Goal: Task Accomplishment & Management: Manage account settings

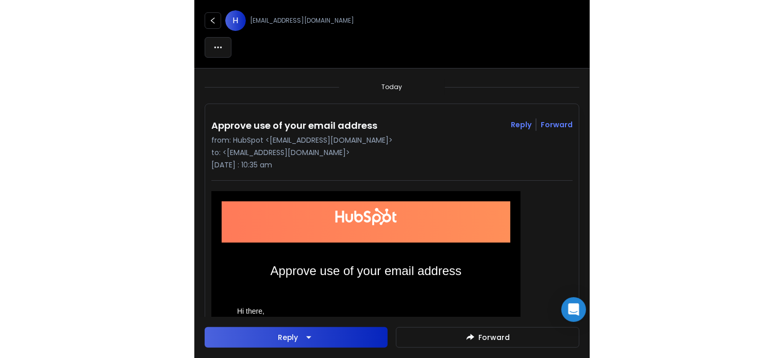
scroll to position [103, 0]
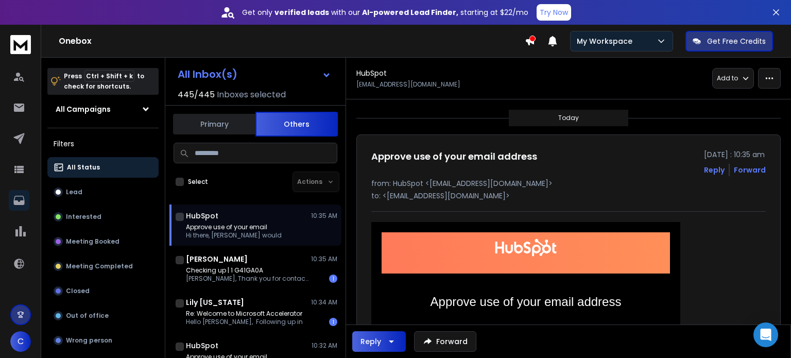
click at [395, 40] on icon "button" at bounding box center [661, 41] width 10 height 10
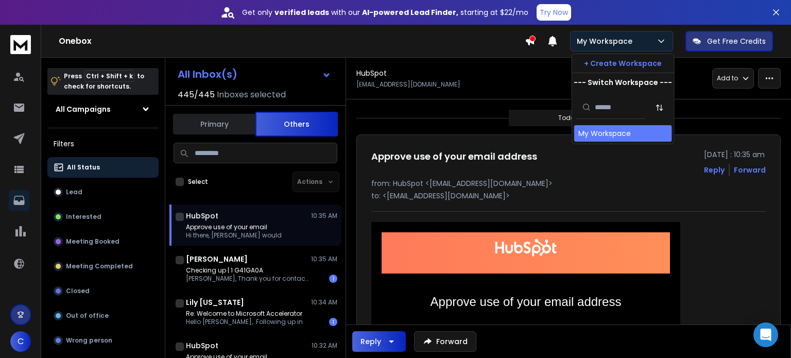
click at [395, 47] on button "My Workspace" at bounding box center [621, 41] width 103 height 21
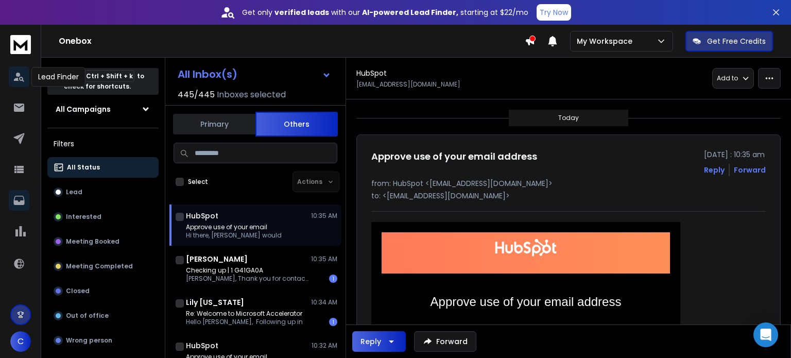
click at [19, 78] on icon at bounding box center [19, 77] width 12 height 12
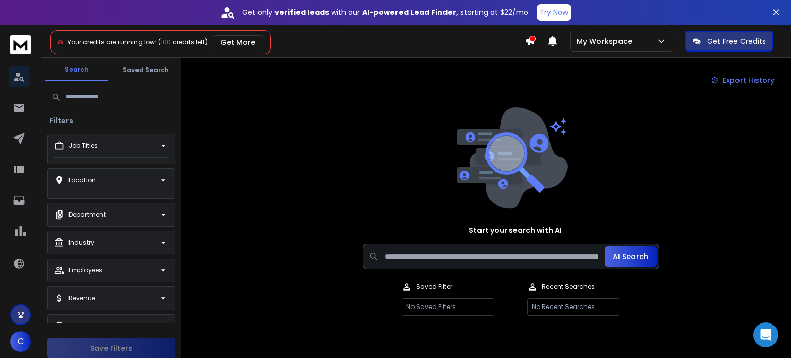
click at [19, 45] on img at bounding box center [20, 44] width 21 height 19
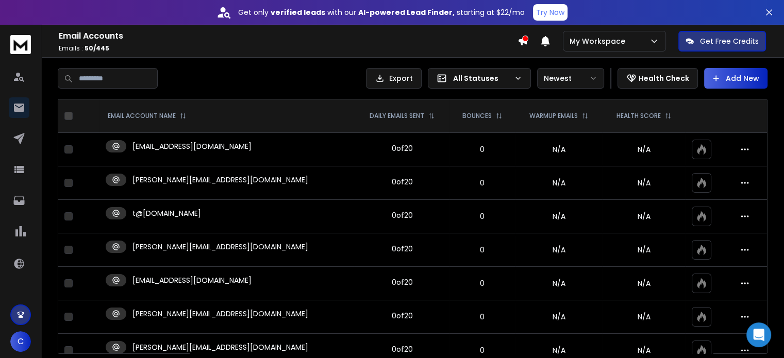
click at [395, 13] on icon at bounding box center [769, 12] width 6 height 6
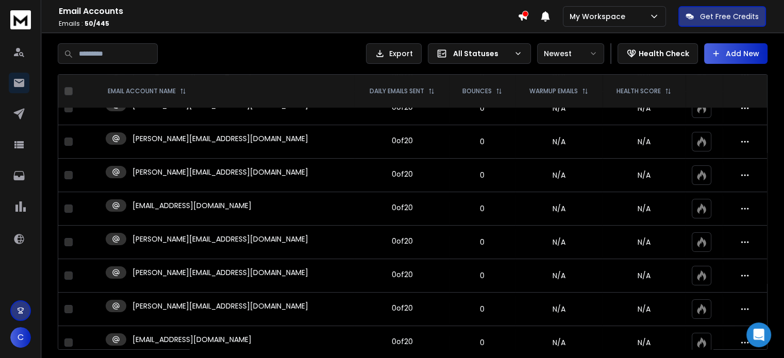
scroll to position [309, 0]
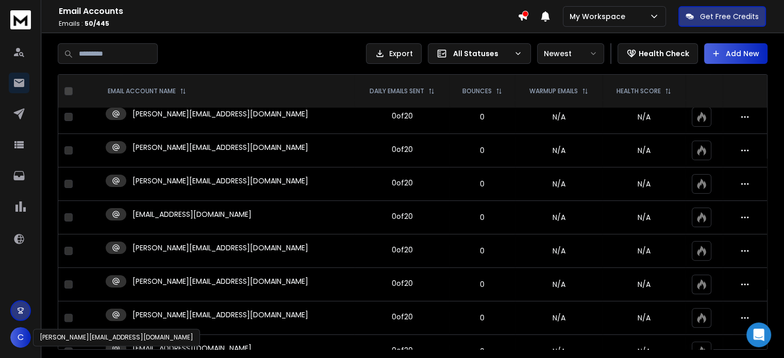
click at [22, 335] on span "C" at bounding box center [20, 337] width 21 height 21
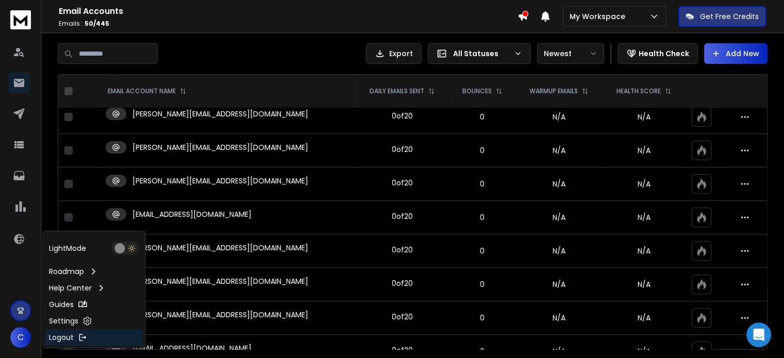
click at [63, 340] on p "Logout" at bounding box center [61, 337] width 25 height 10
